Goal: Task Accomplishment & Management: Use online tool/utility

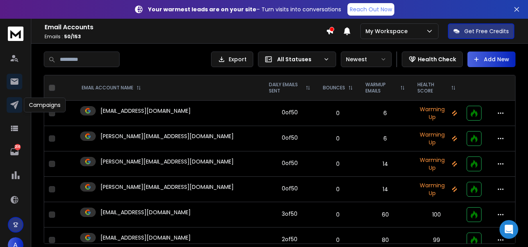
click at [14, 107] on icon at bounding box center [14, 104] width 9 height 9
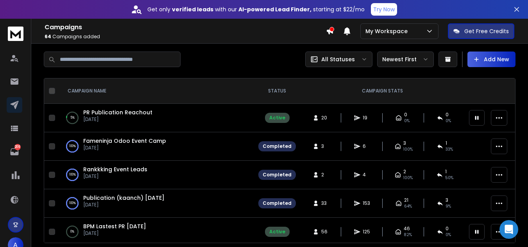
click at [132, 113] on span "PR Publication Reachout" at bounding box center [117, 113] width 69 height 8
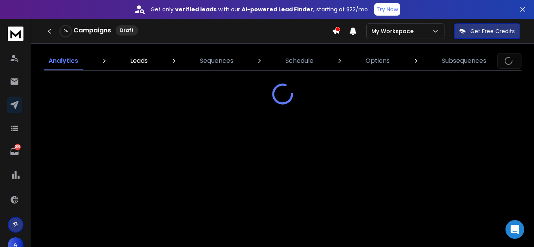
click at [137, 63] on p "Leads" at bounding box center [139, 60] width 18 height 9
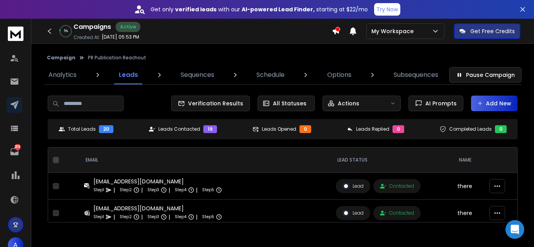
click at [490, 103] on button "Add New" at bounding box center [494, 104] width 47 height 16
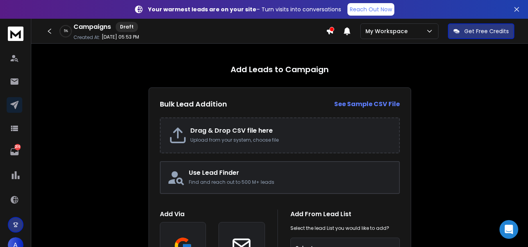
click at [215, 130] on h2 "Drag & Drop CSV file here" at bounding box center [290, 130] width 201 height 9
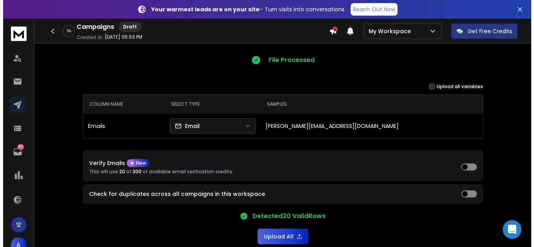
scroll to position [78, 0]
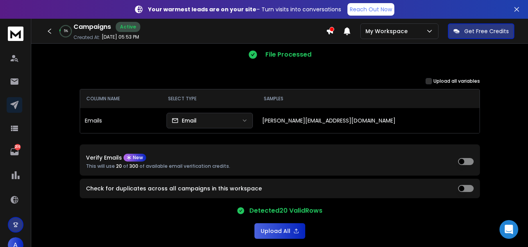
click at [274, 234] on button "Upload All" at bounding box center [279, 232] width 51 height 16
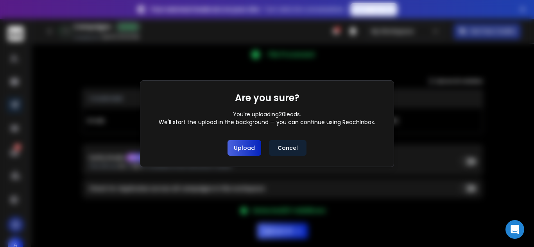
click at [243, 141] on button "Upload" at bounding box center [244, 148] width 34 height 16
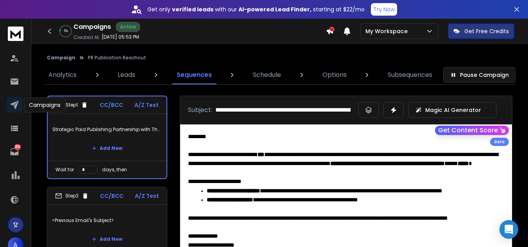
click at [11, 102] on icon at bounding box center [14, 104] width 9 height 9
